Goal: Communication & Community: Answer question/provide support

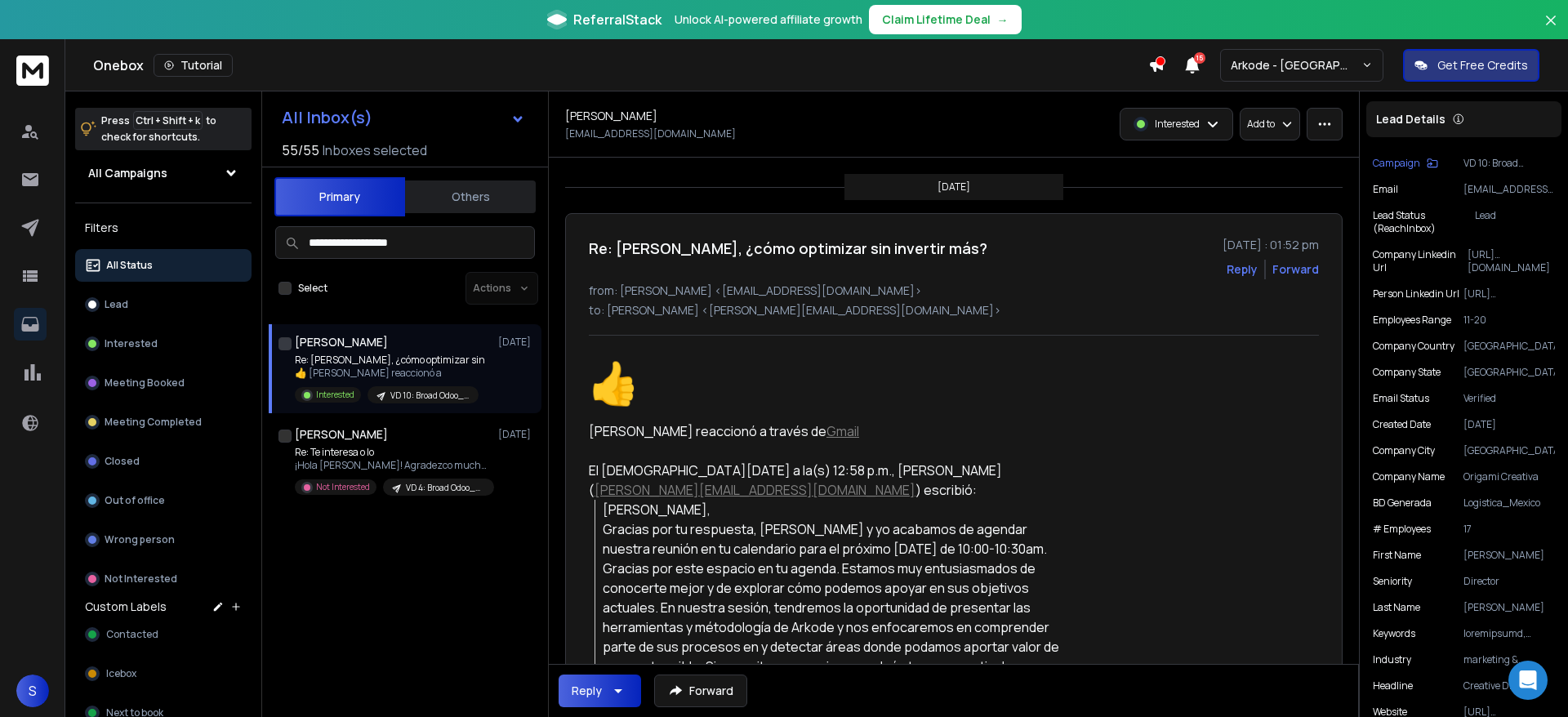
click at [130, 340] on p "Interested" at bounding box center [131, 344] width 53 height 13
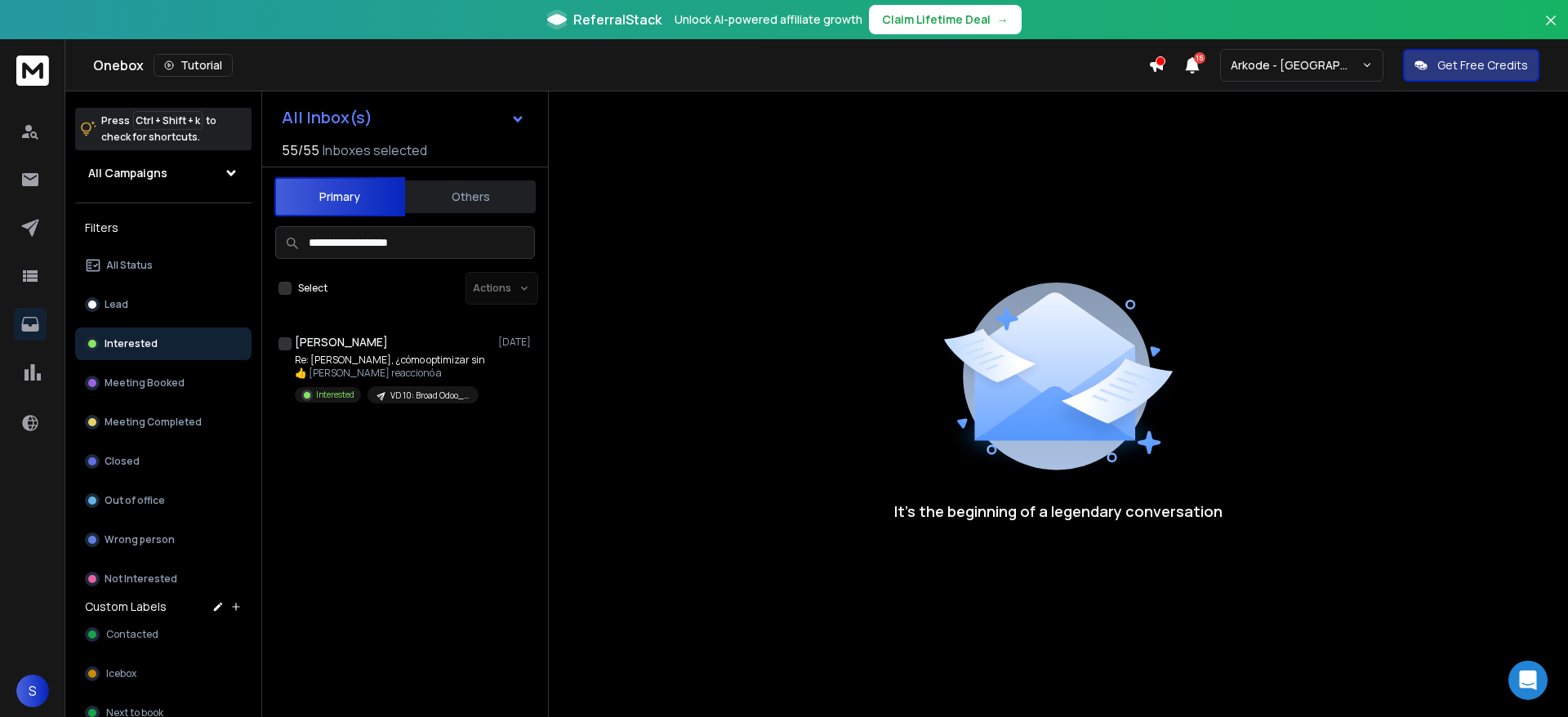
click at [469, 239] on input "**********" at bounding box center [405, 242] width 260 height 33
click at [511, 239] on input "**********" at bounding box center [405, 242] width 260 height 33
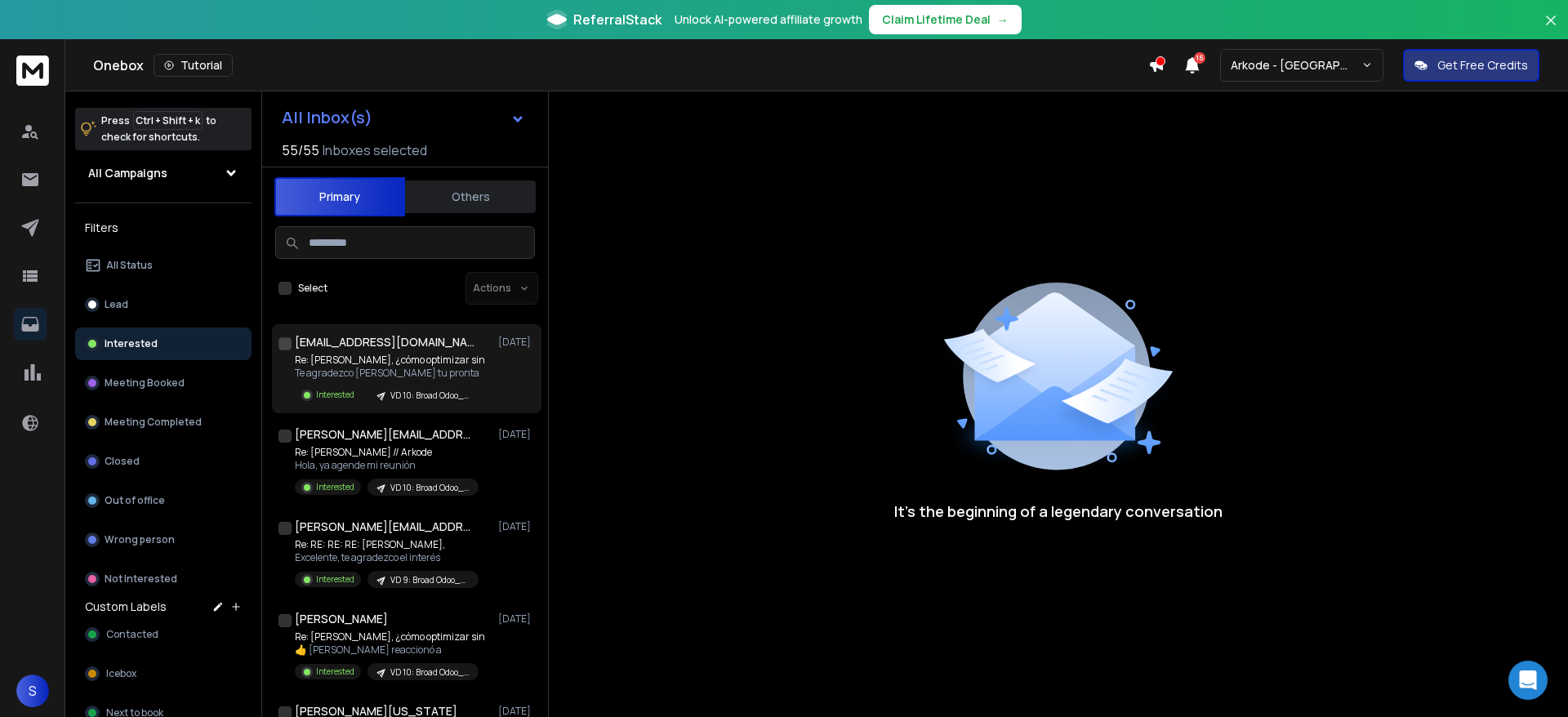
click at [405, 354] on p "Re: [PERSON_NAME], ¿cómo optimizar sin" at bounding box center [390, 360] width 191 height 13
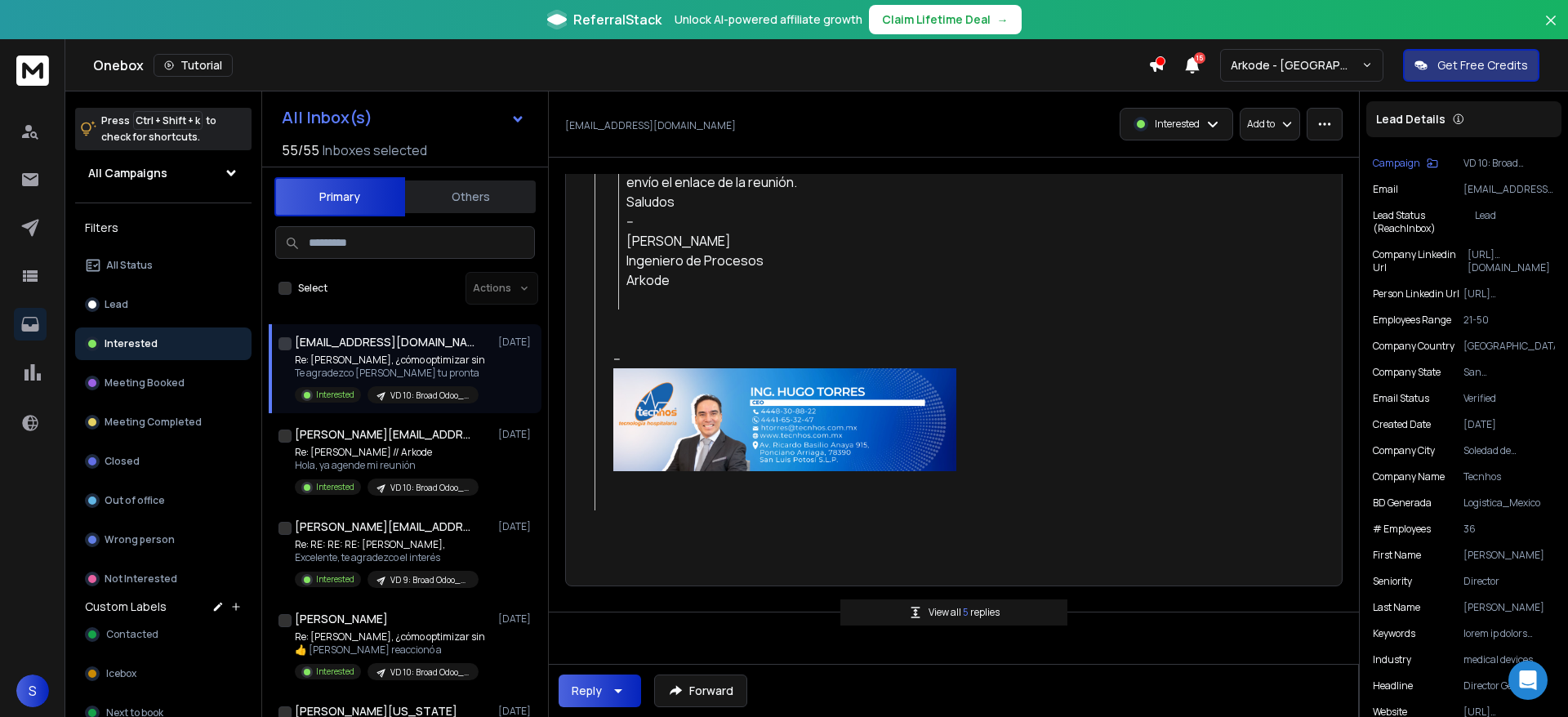
scroll to position [796, 0]
click at [1023, 617] on div "View all 5 replies" at bounding box center [953, 612] width 227 height 26
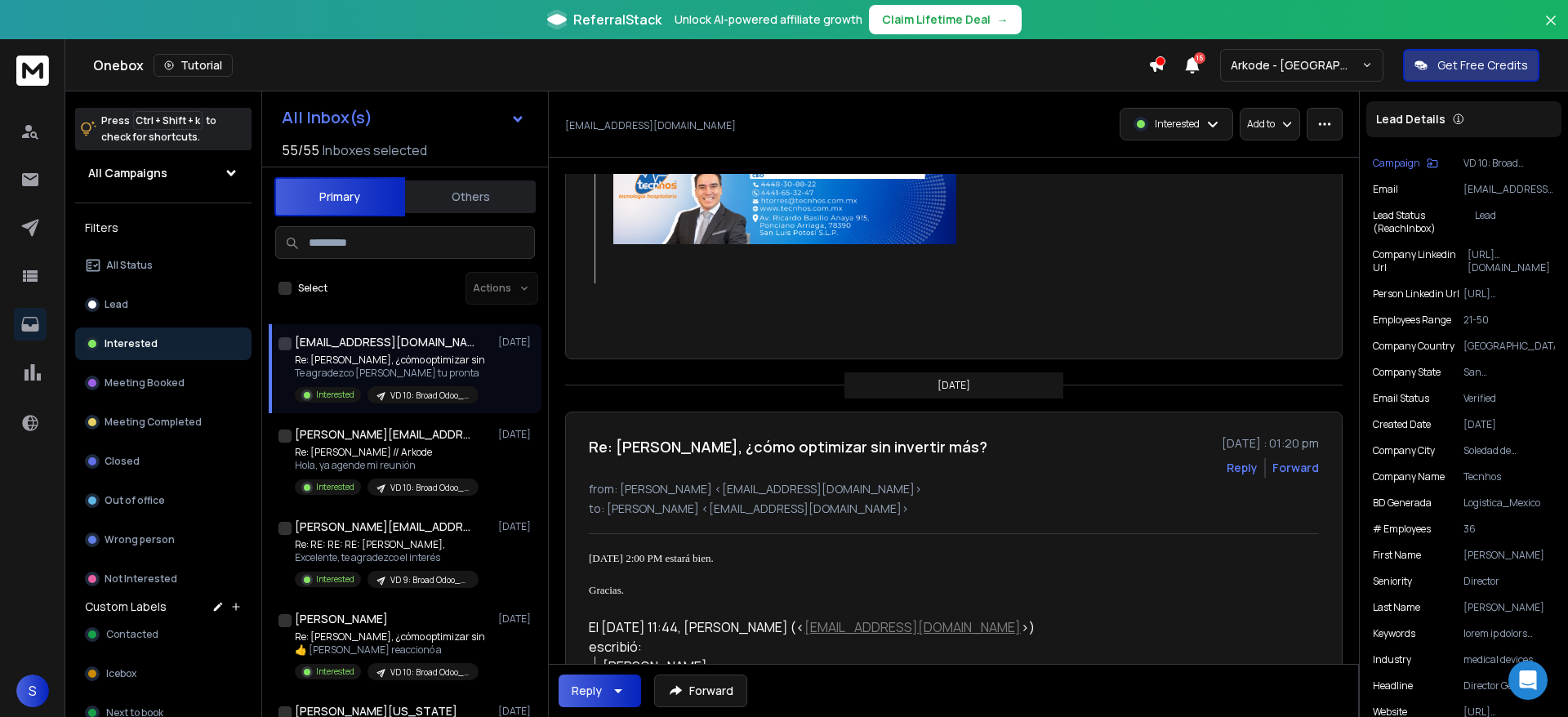
scroll to position [959, 0]
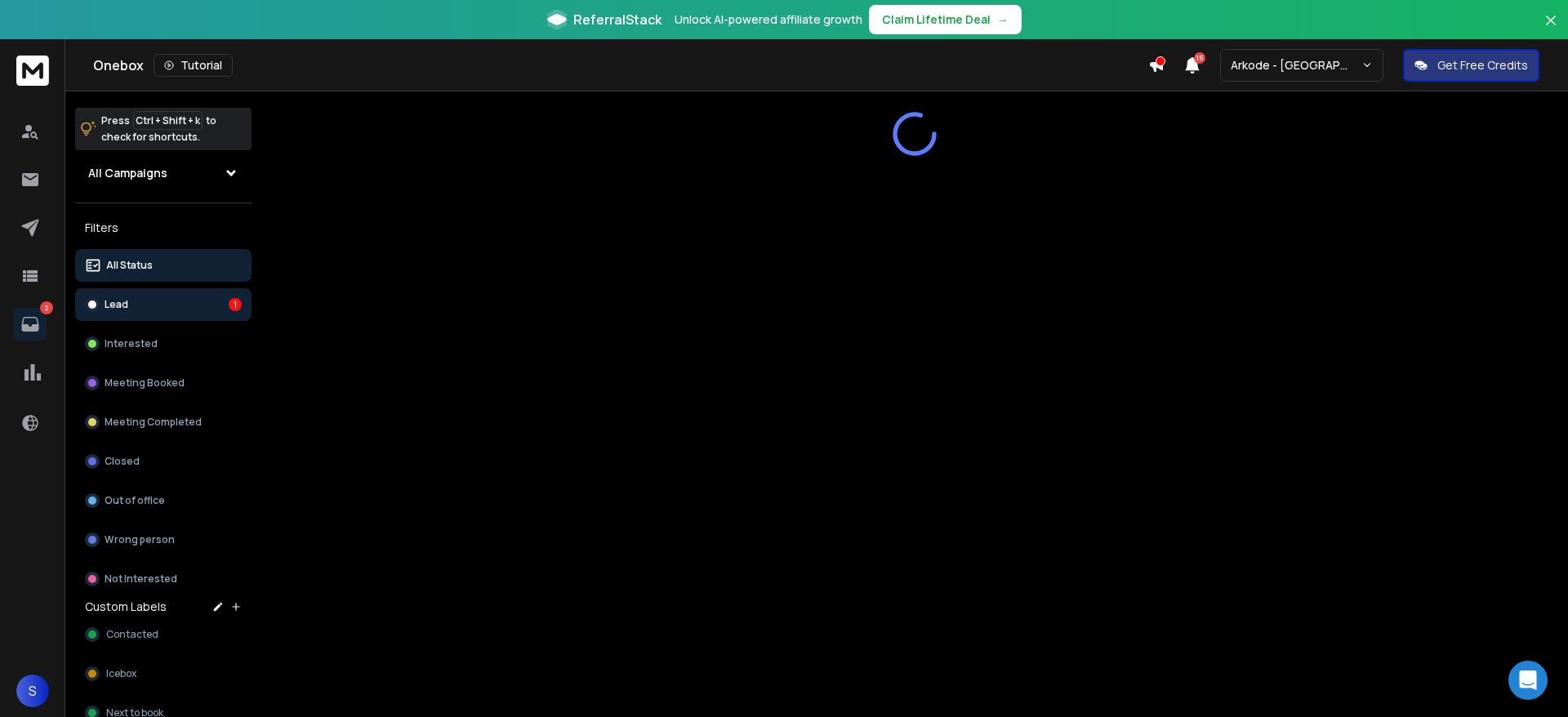
click at [199, 306] on button "Lead 1" at bounding box center [163, 304] width 176 height 33
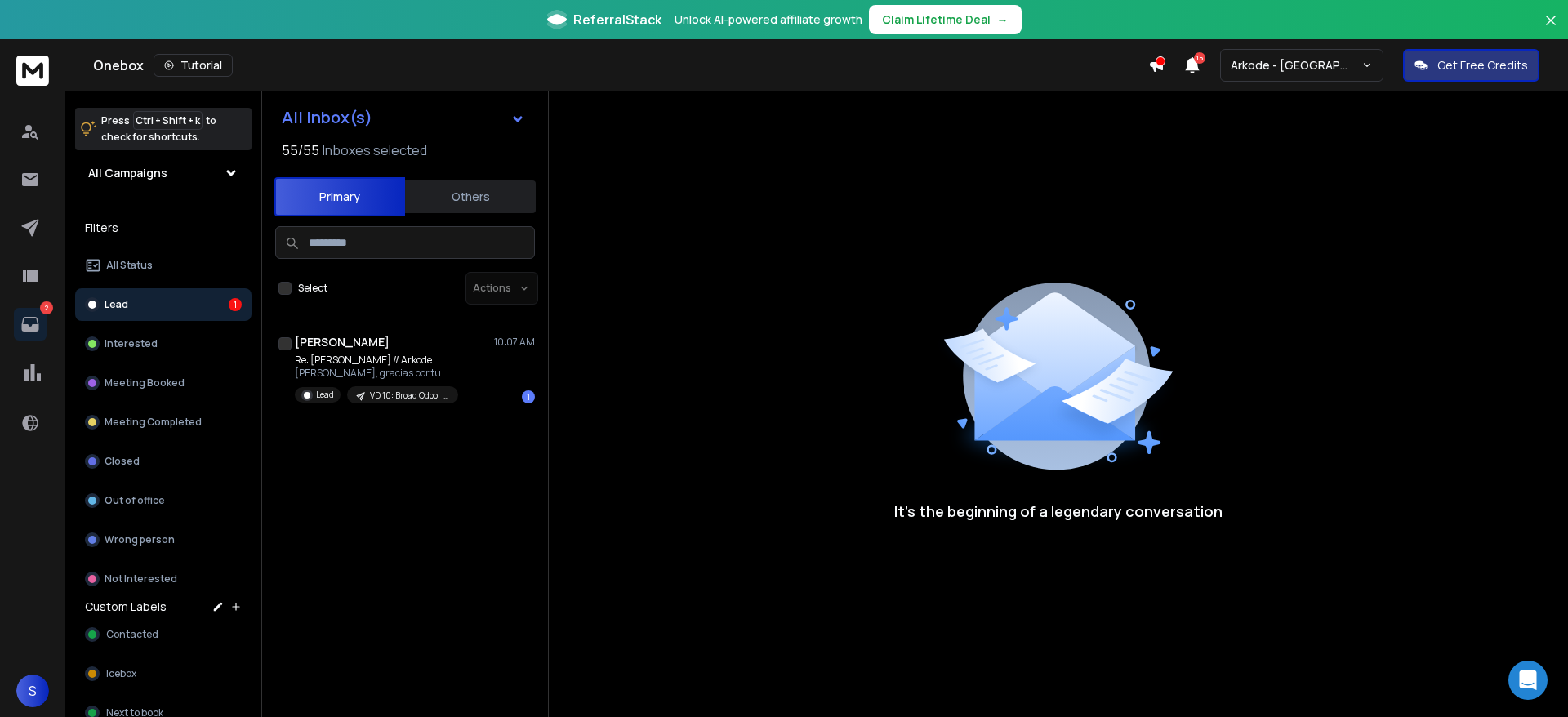
click at [445, 348] on div "Victor Bucardo 10:07 AM" at bounding box center [415, 341] width 240 height 16
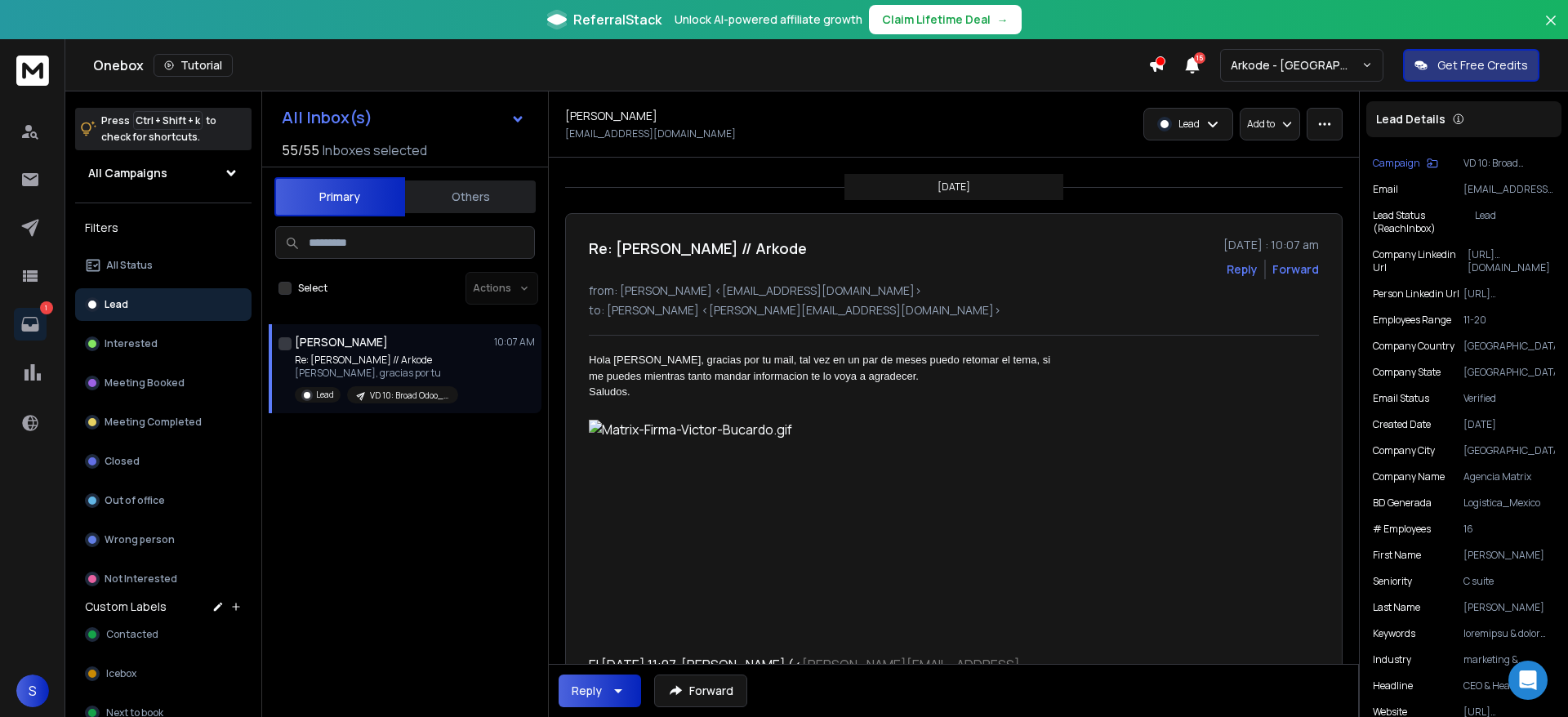
click at [1203, 122] on div "Lead" at bounding box center [1188, 124] width 89 height 31
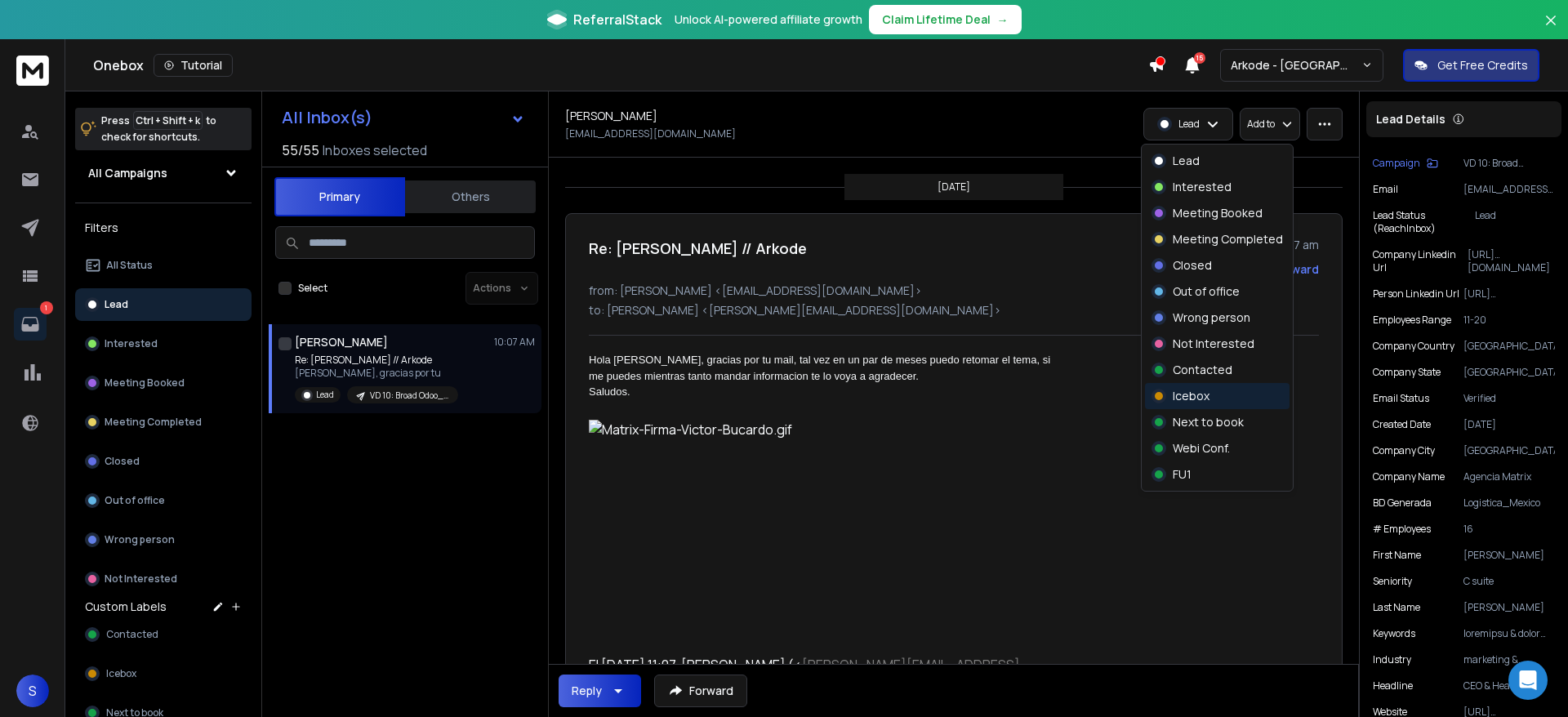
click at [1186, 391] on p "Icebox" at bounding box center [1191, 395] width 37 height 16
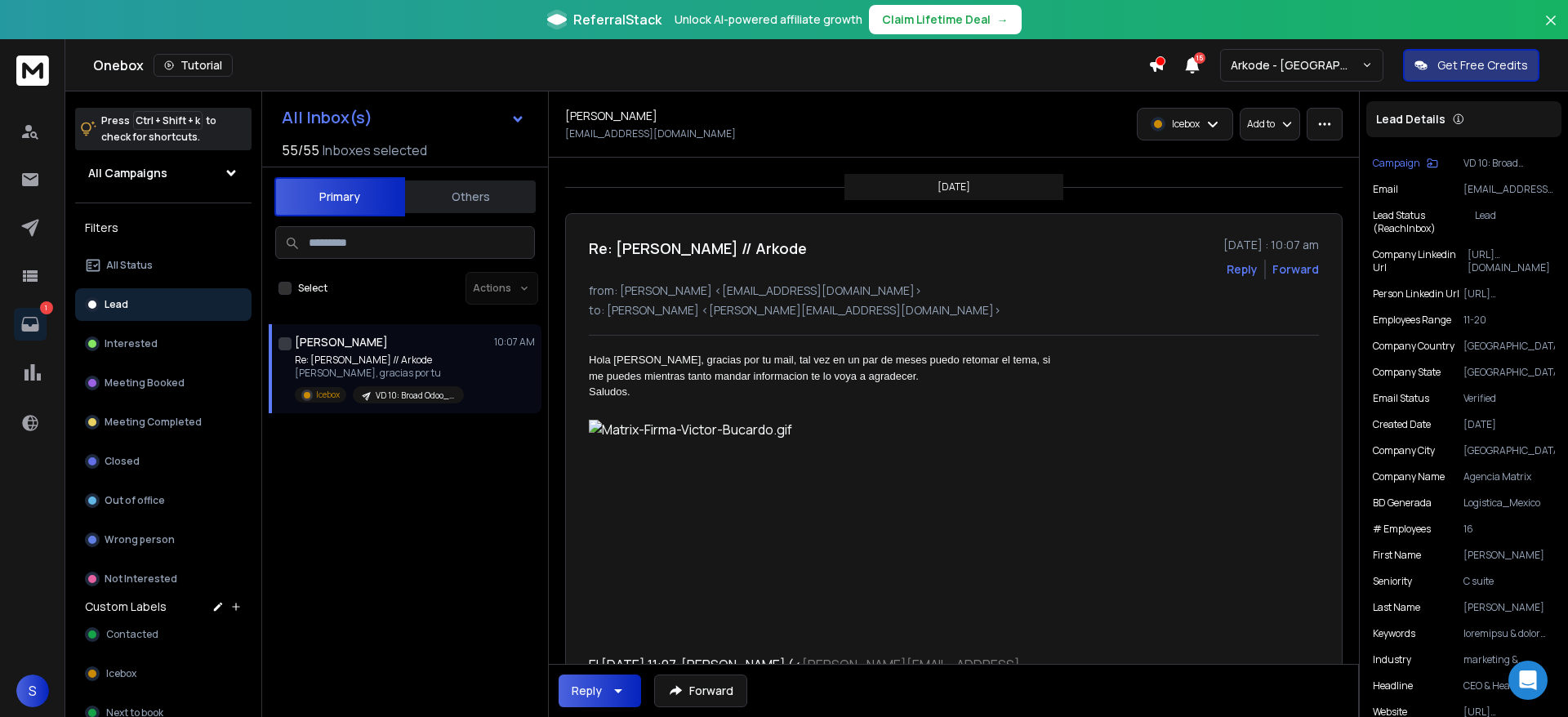
drag, startPoint x: 585, startPoint y: 356, endPoint x: 652, endPoint y: 386, distance: 73.4
copy div "Hola Salvador, gracias por tu mail, tal vez en un par de meses puedo retomar el…"
click at [36, 324] on icon at bounding box center [30, 324] width 17 height 14
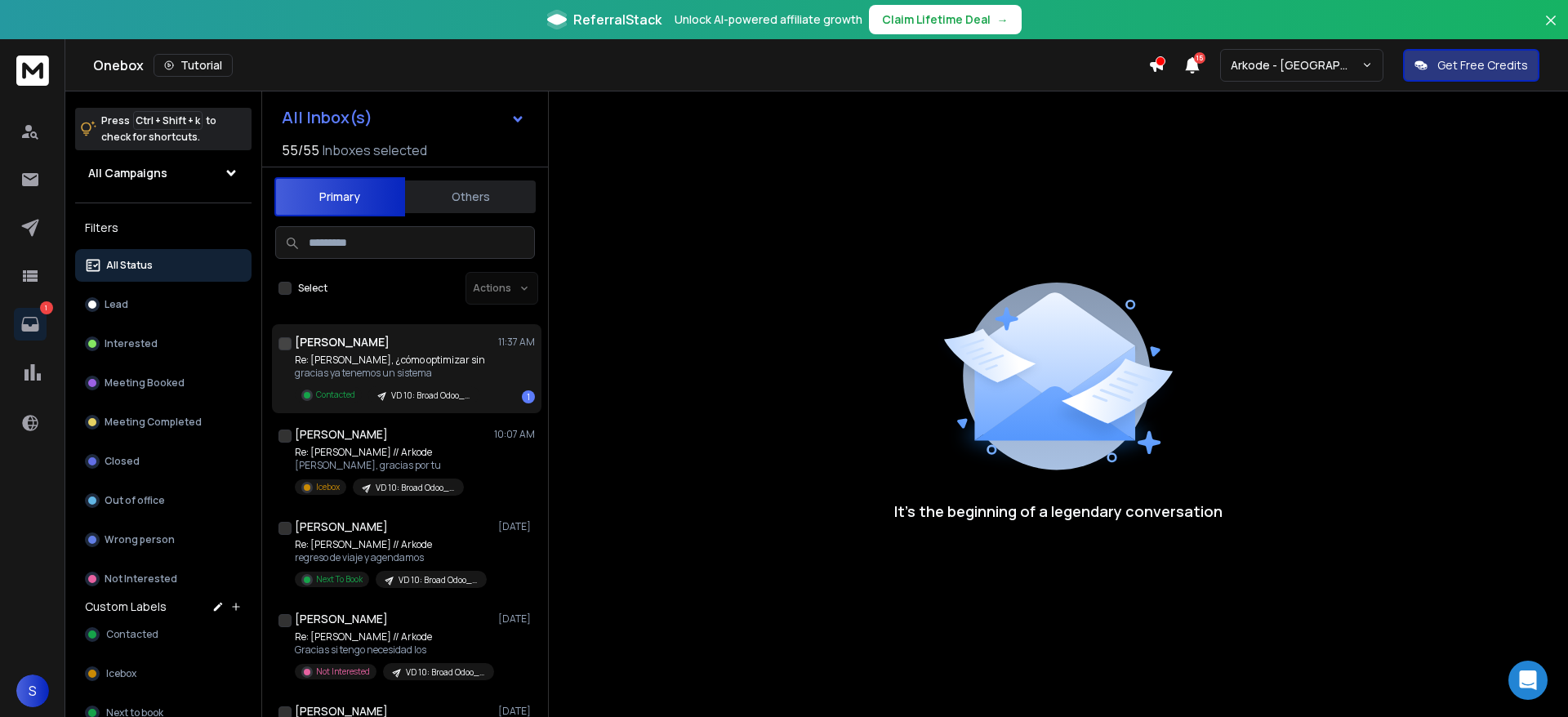
click at [374, 391] on div "VD 10: Broad Odoo_Campaign - ARKODE" at bounding box center [424, 394] width 111 height 17
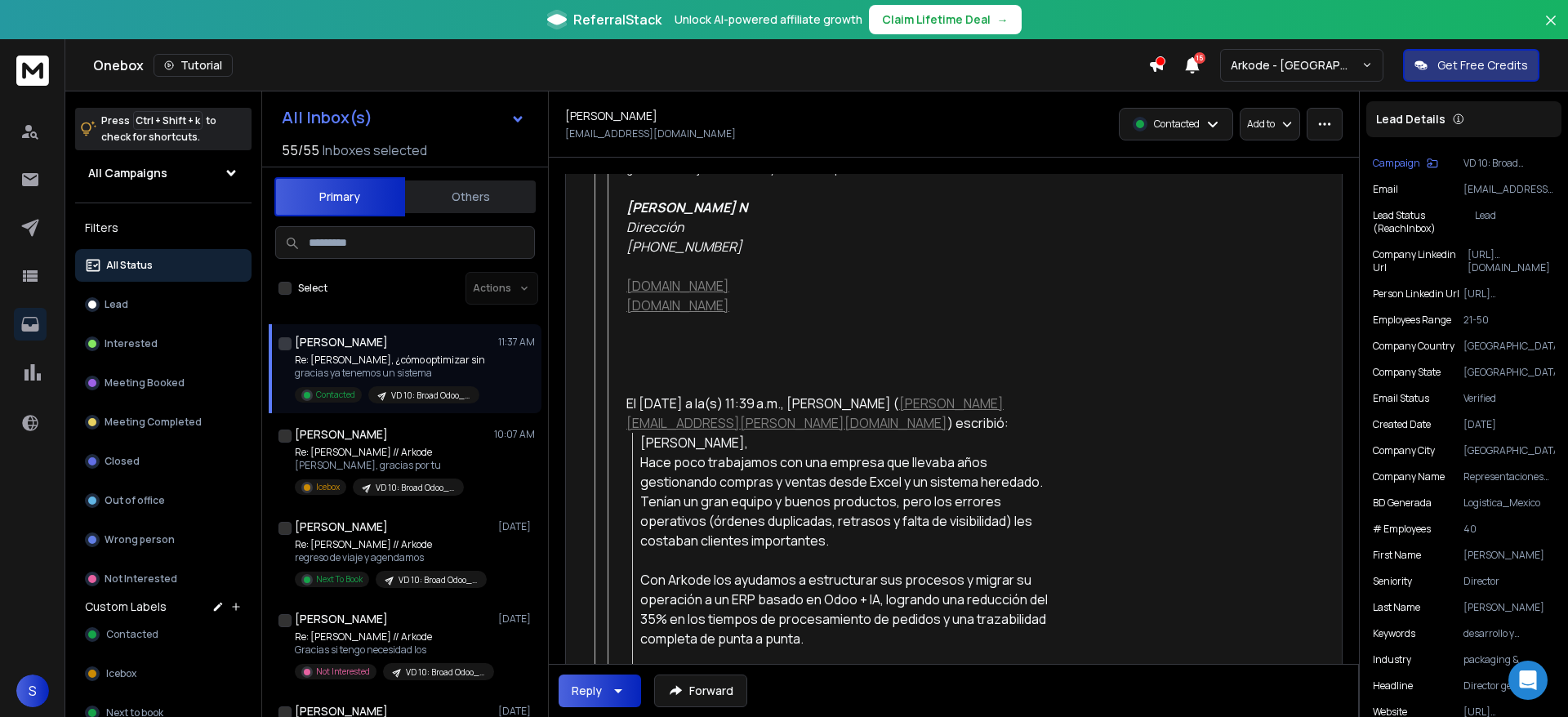
scroll to position [898, 0]
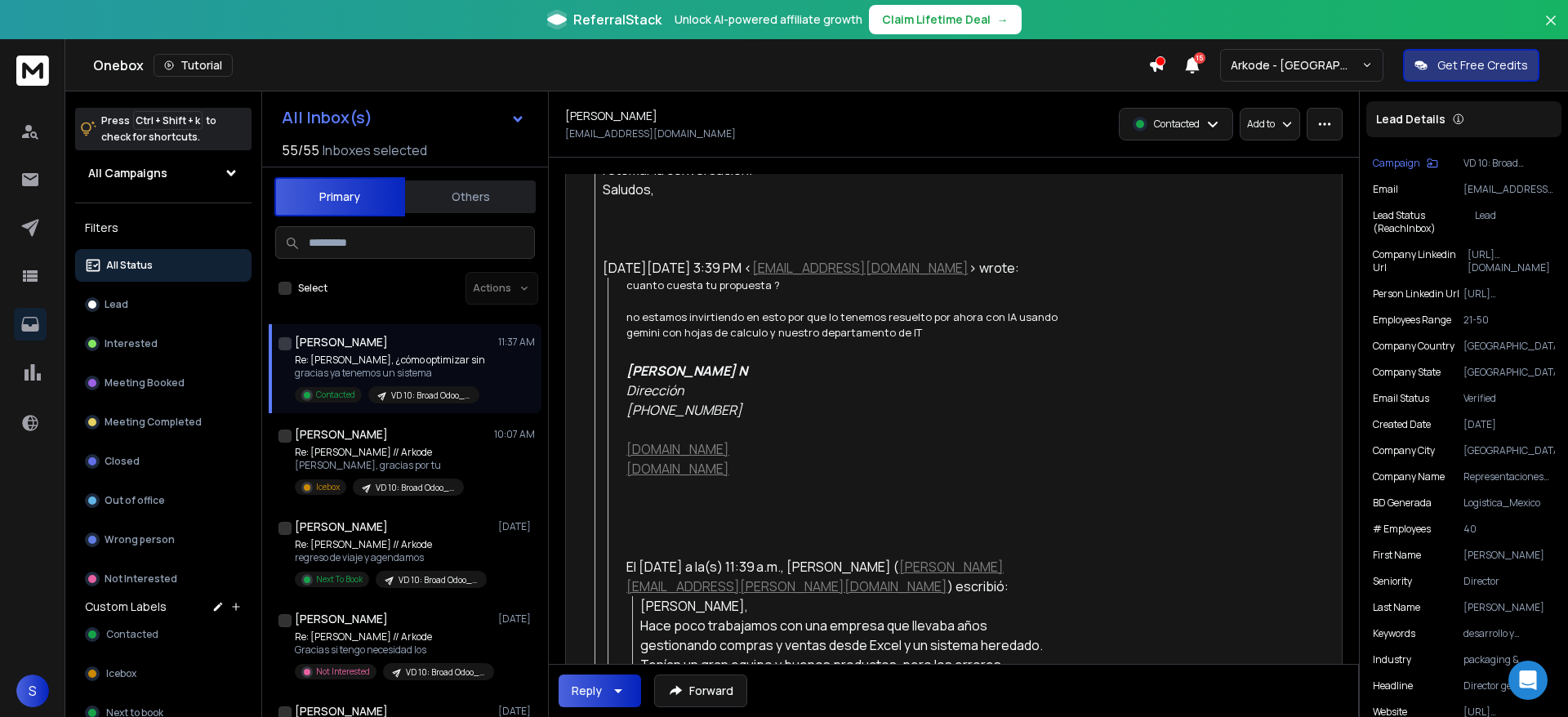
click at [1181, 128] on p "Contacted" at bounding box center [1177, 125] width 46 height 13
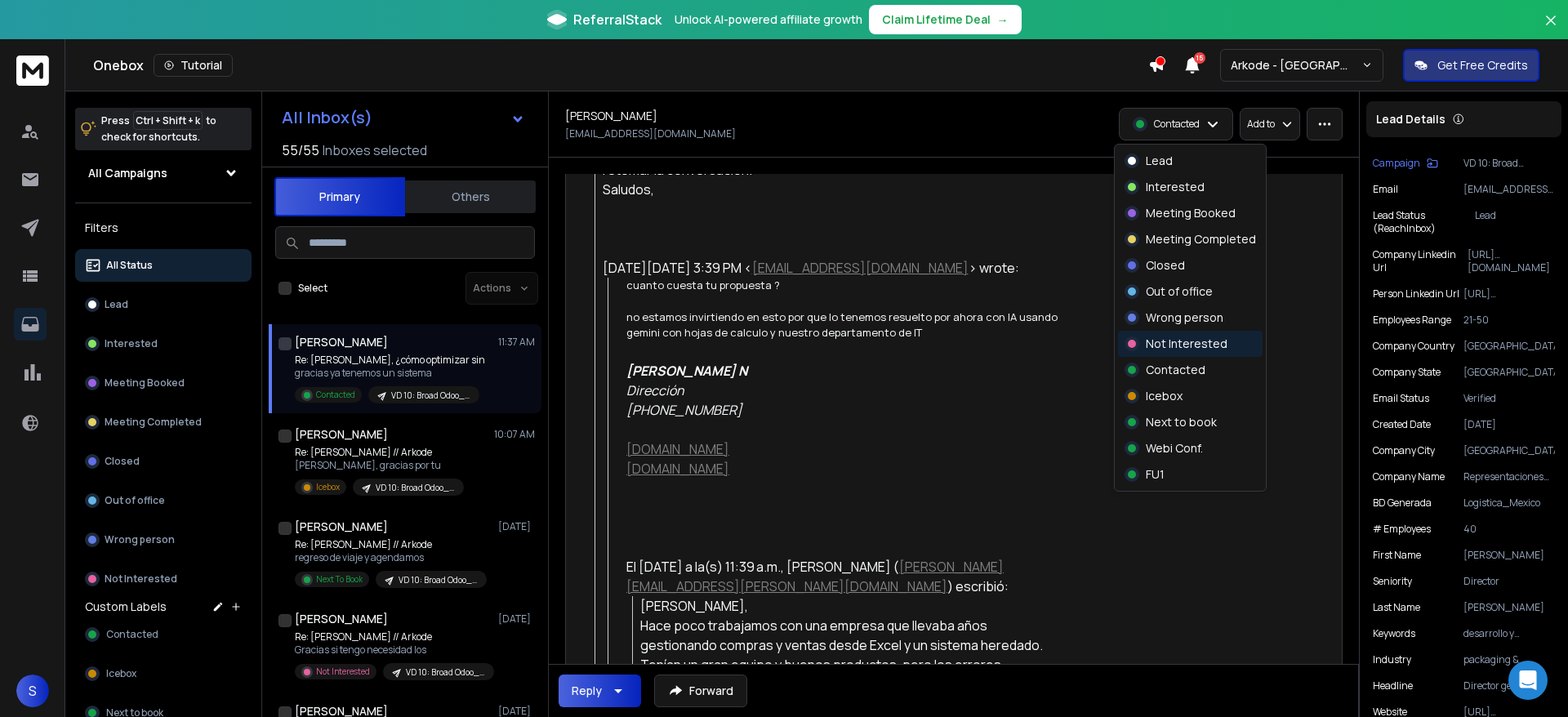
click at [1140, 347] on div "Not Interested" at bounding box center [1176, 343] width 103 height 16
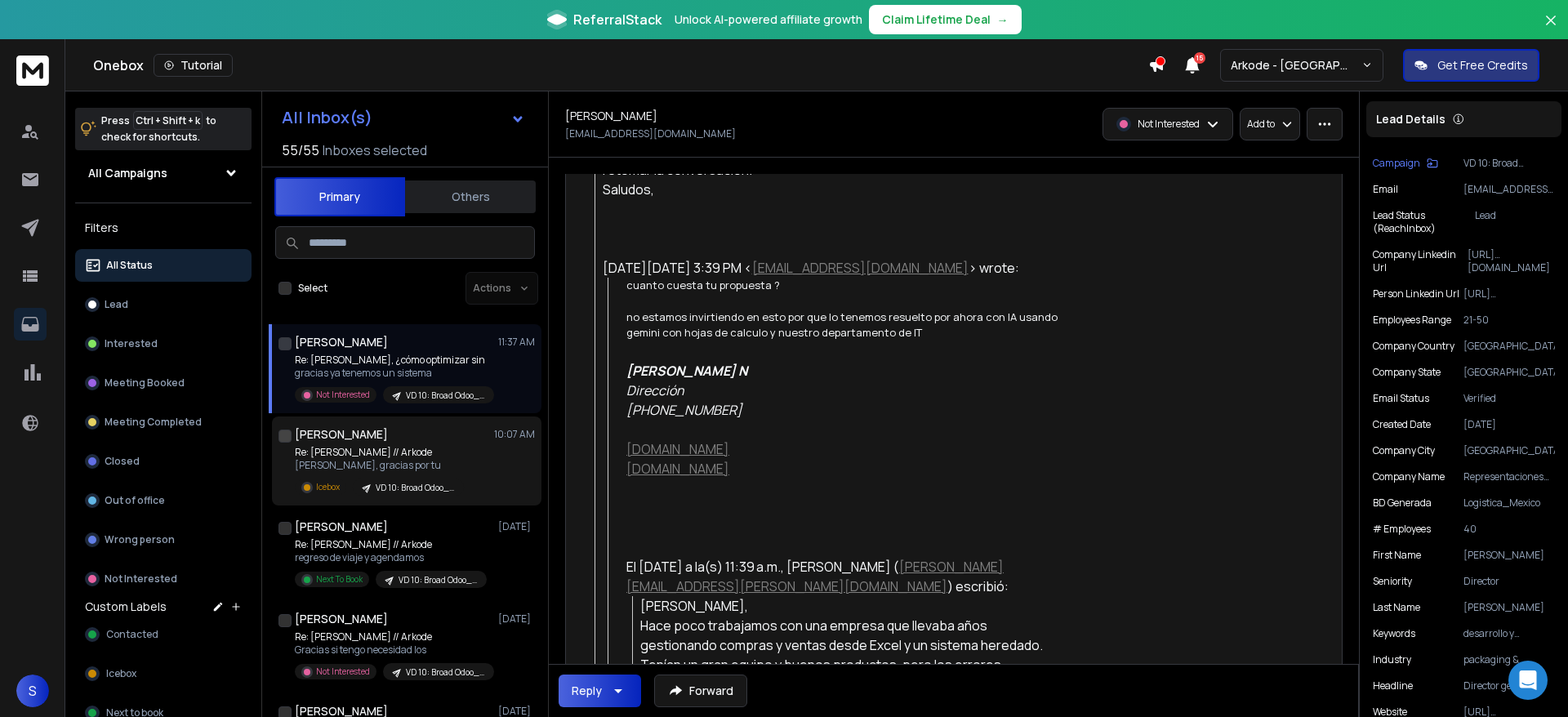
click at [458, 447] on p "Re: Victor // Arkode" at bounding box center [379, 452] width 169 height 13
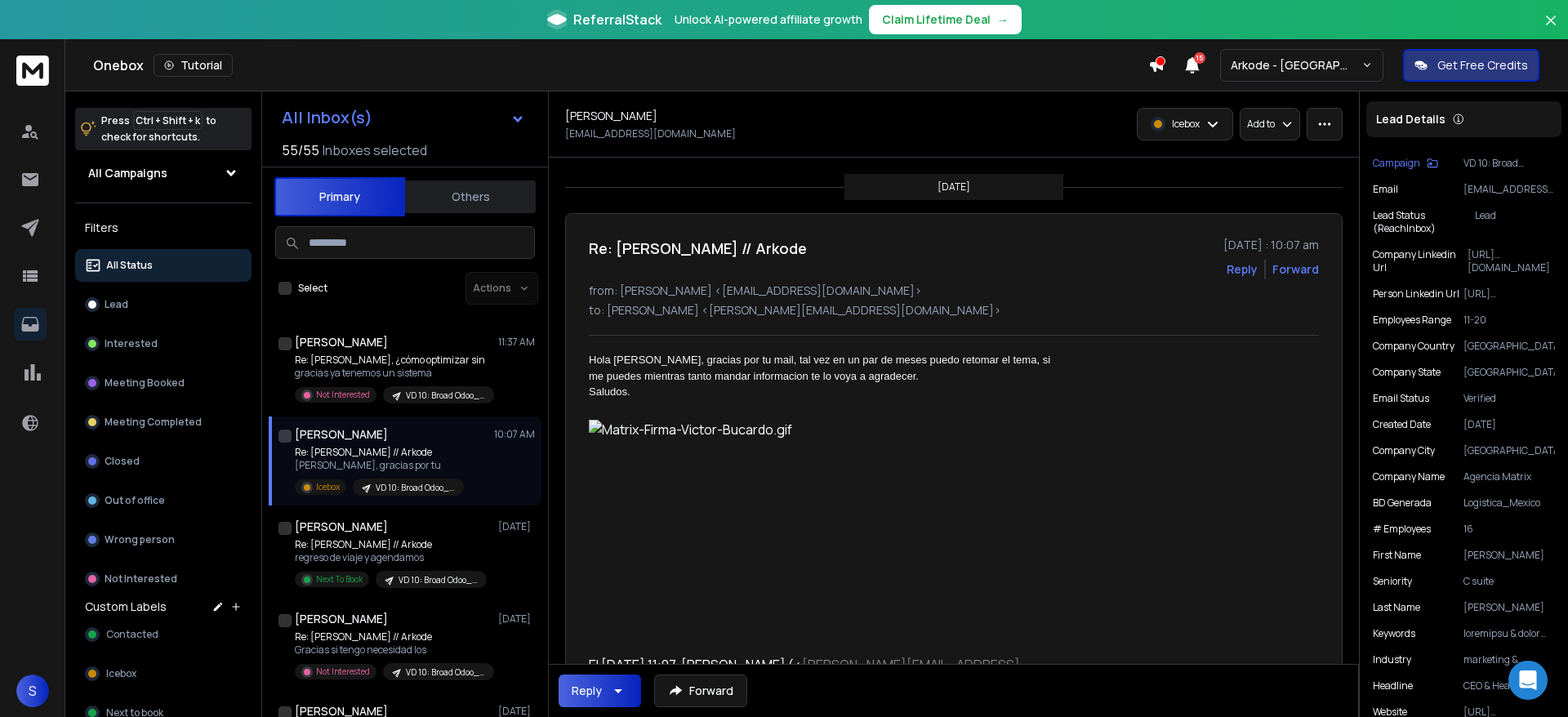
click at [615, 685] on icon "button" at bounding box center [618, 690] width 19 height 19
click at [612, 638] on p "Reply All" at bounding box center [599, 649] width 72 height 23
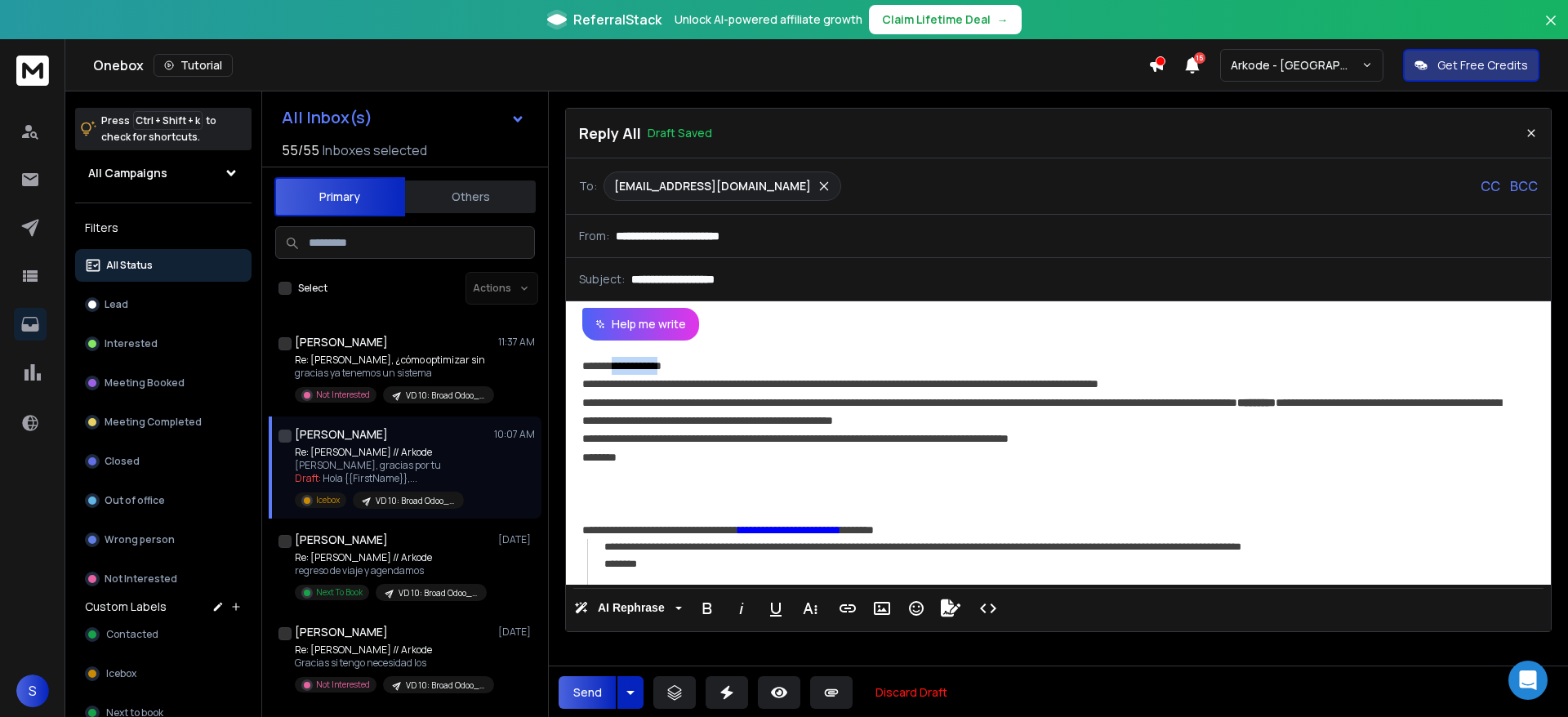
drag, startPoint x: 676, startPoint y: 368, endPoint x: 615, endPoint y: 368, distance: 61.0
click at [615, 368] on p "**********" at bounding box center [1047, 365] width 929 height 18
click at [577, 389] on div "**********" at bounding box center [1058, 463] width 985 height 244
click at [573, 405] on div "**********" at bounding box center [1058, 463] width 985 height 244
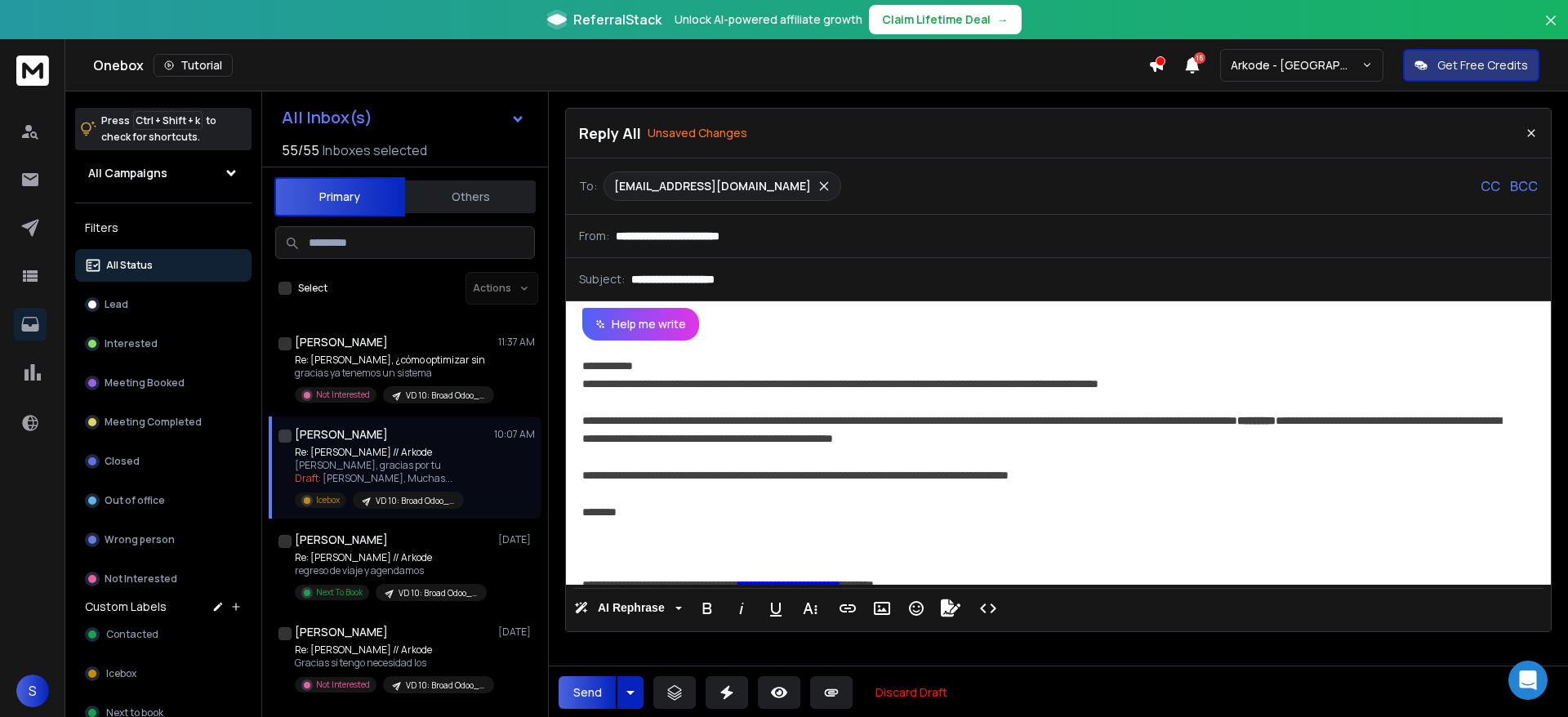
click at [599, 686] on button "Send" at bounding box center [588, 692] width 57 height 33
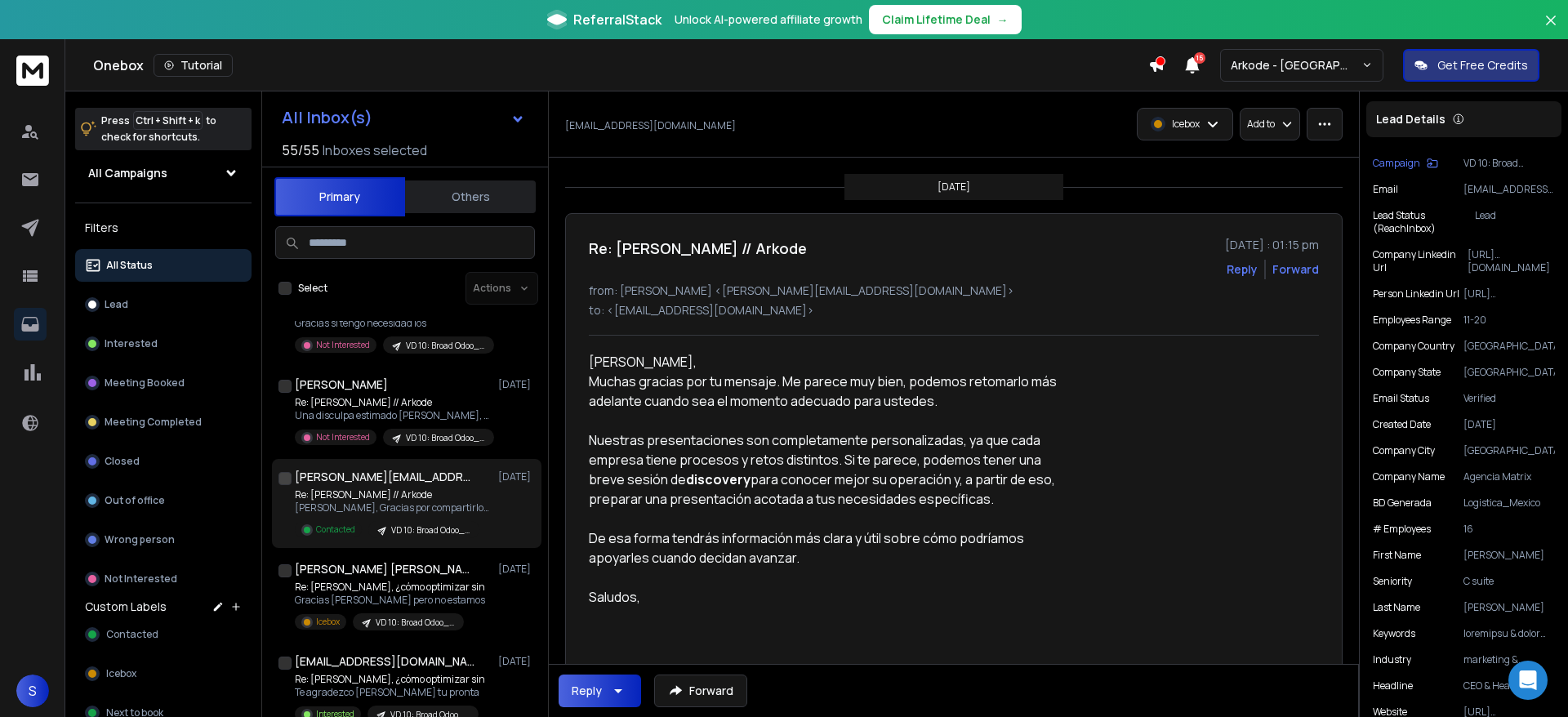
scroll to position [0, 0]
